Goal: Navigation & Orientation: Find specific page/section

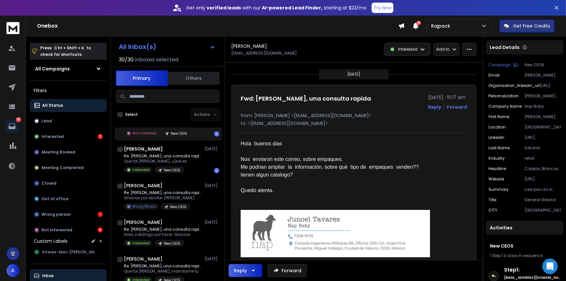
scroll to position [295, 0]
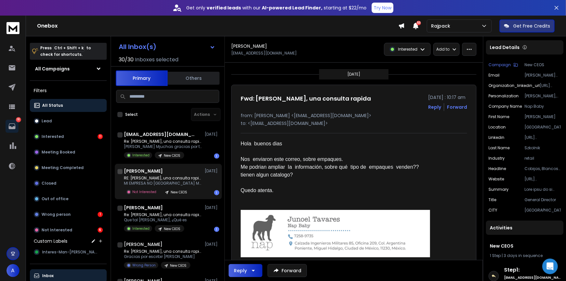
drag, startPoint x: 149, startPoint y: 178, endPoint x: 158, endPoint y: 187, distance: 11.7
click at [149, 178] on p "RE: [PERSON_NAME], una consulta rapida" at bounding box center [163, 178] width 78 height 5
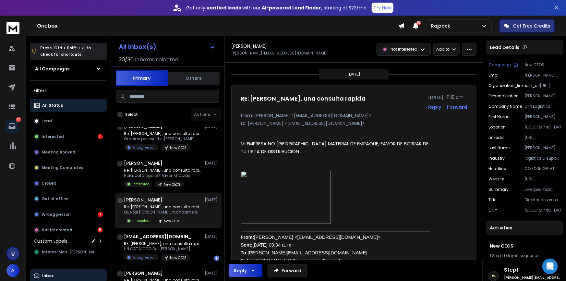
scroll to position [442, 0]
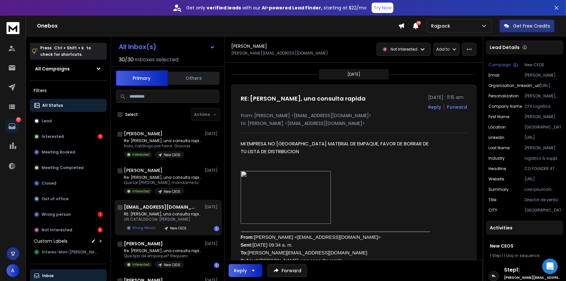
click at [166, 213] on p "RE: [PERSON_NAME], una consulta rapida" at bounding box center [163, 214] width 78 height 5
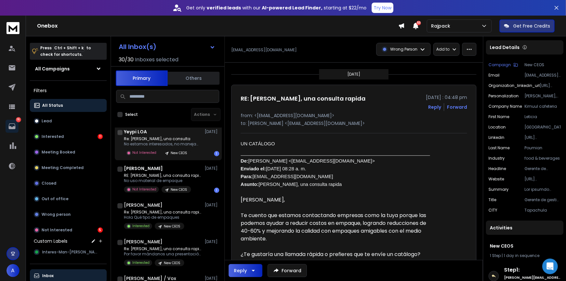
scroll to position [708, 0]
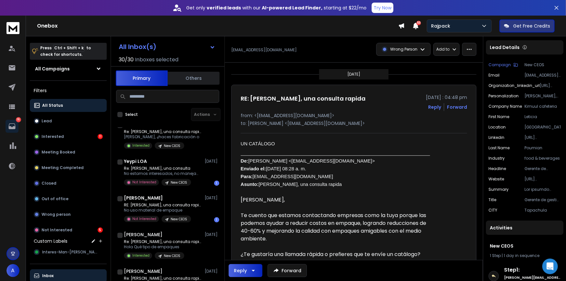
click at [448, 27] on p "Rajpack" at bounding box center [442, 26] width 22 height 6
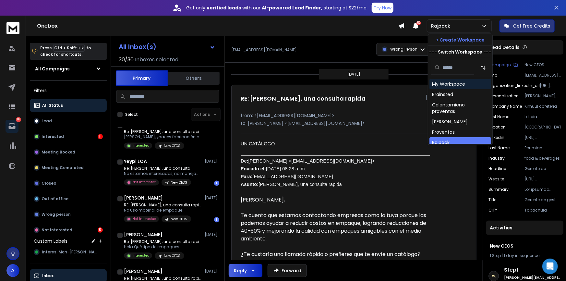
click at [385, 27] on h1 "Onebox" at bounding box center [217, 26] width 361 height 8
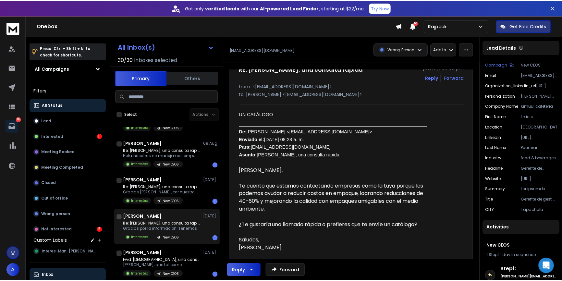
scroll to position [88, 0]
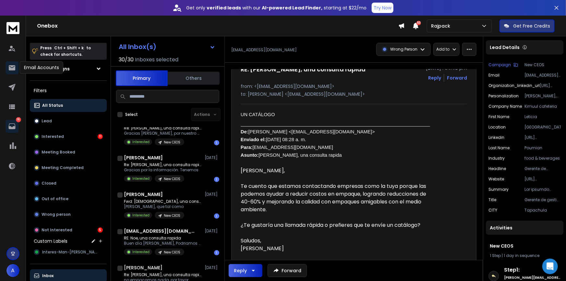
click at [16, 67] on link at bounding box center [12, 67] width 13 height 13
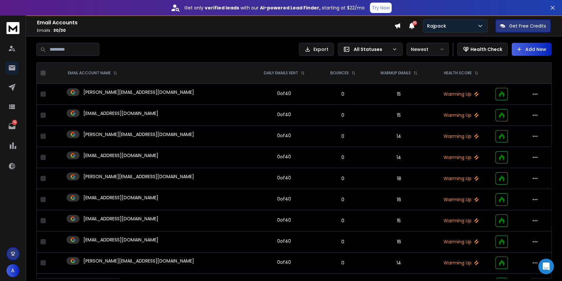
click at [433, 25] on p "Rajpack" at bounding box center [438, 26] width 22 height 6
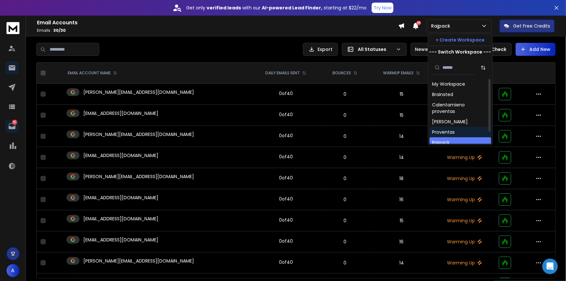
drag, startPoint x: 450, startPoint y: 132, endPoint x: 15, endPoint y: 119, distance: 435.3
click at [25, 123] on body "Get only verified leads with our AI-powered Lead Finder, starting at $22/mo Try…" at bounding box center [283, 140] width 566 height 281
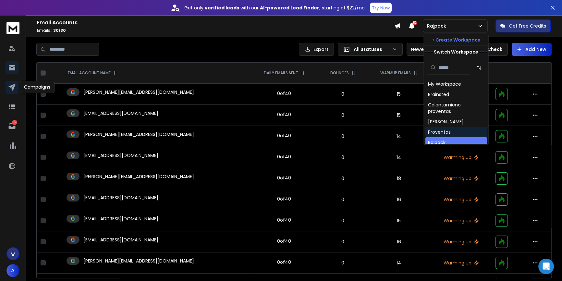
click at [14, 86] on icon at bounding box center [11, 87] width 7 height 7
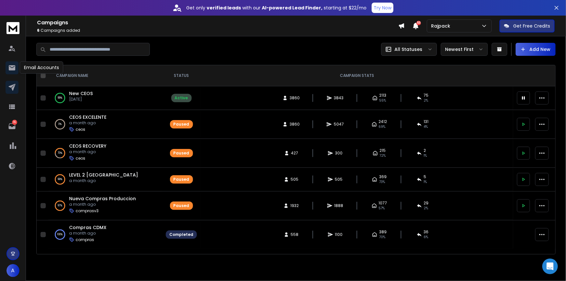
click at [11, 63] on link at bounding box center [12, 67] width 13 height 13
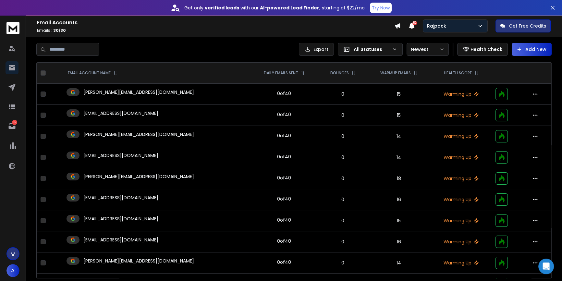
click at [444, 27] on p "Rajpack" at bounding box center [438, 26] width 22 height 6
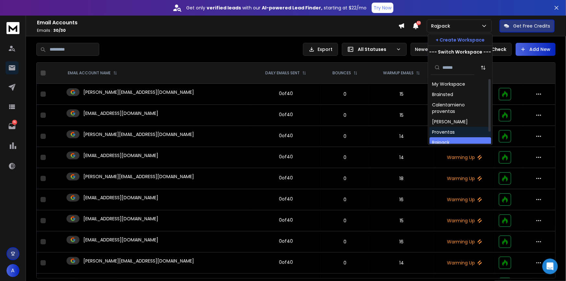
click at [450, 133] on div "Proventas" at bounding box center [443, 132] width 23 height 6
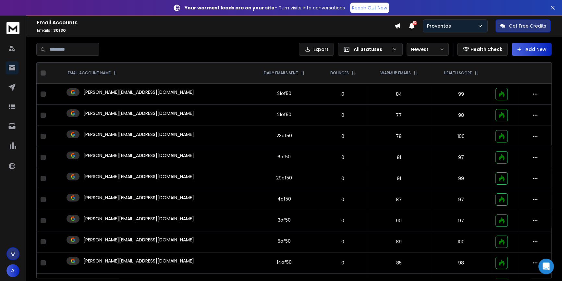
click at [466, 25] on div "Proventas" at bounding box center [455, 26] width 56 height 6
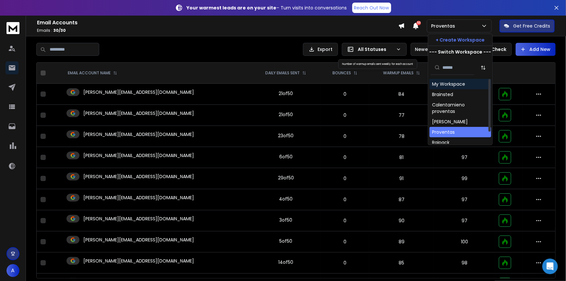
drag, startPoint x: 456, startPoint y: 140, endPoint x: 19, endPoint y: 85, distance: 440.2
click at [78, 92] on body "Your warmest leads are on your site – Turn visits into conversations Reach Out …" at bounding box center [283, 140] width 566 height 281
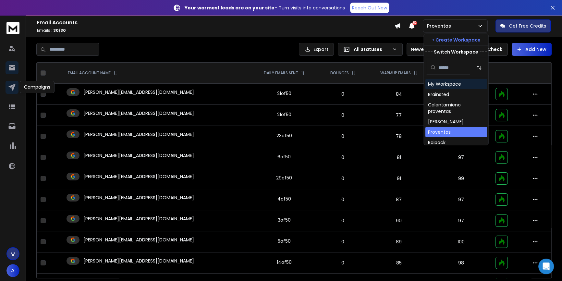
click at [12, 86] on icon at bounding box center [11, 87] width 7 height 7
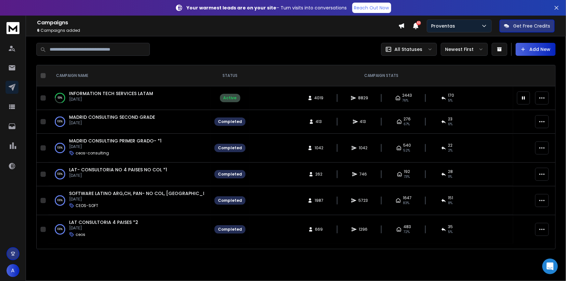
click at [458, 24] on div "Proventas" at bounding box center [459, 26] width 56 height 6
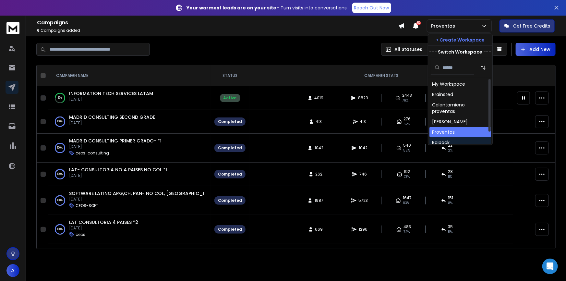
click at [446, 142] on div "Rajpack" at bounding box center [441, 142] width 18 height 6
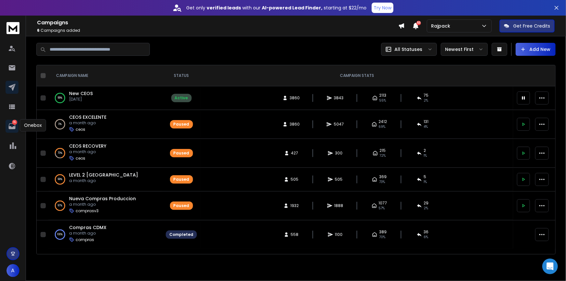
click at [11, 123] on icon at bounding box center [11, 126] width 7 height 6
